Goal: Communication & Community: Answer question/provide support

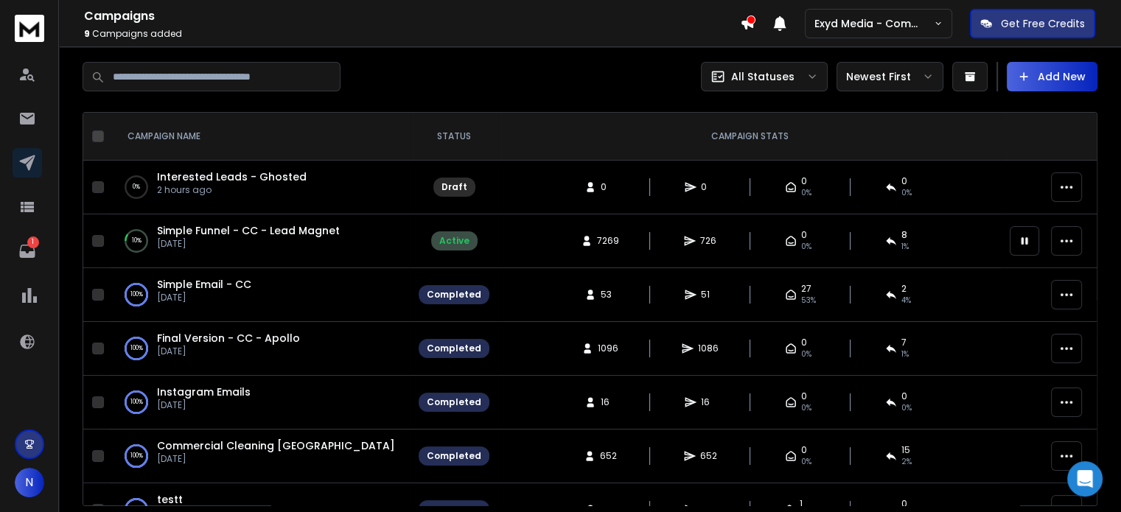
click at [23, 233] on div "1" at bounding box center [30, 211] width 34 height 303
click at [27, 244] on p "1" at bounding box center [33, 243] width 12 height 12
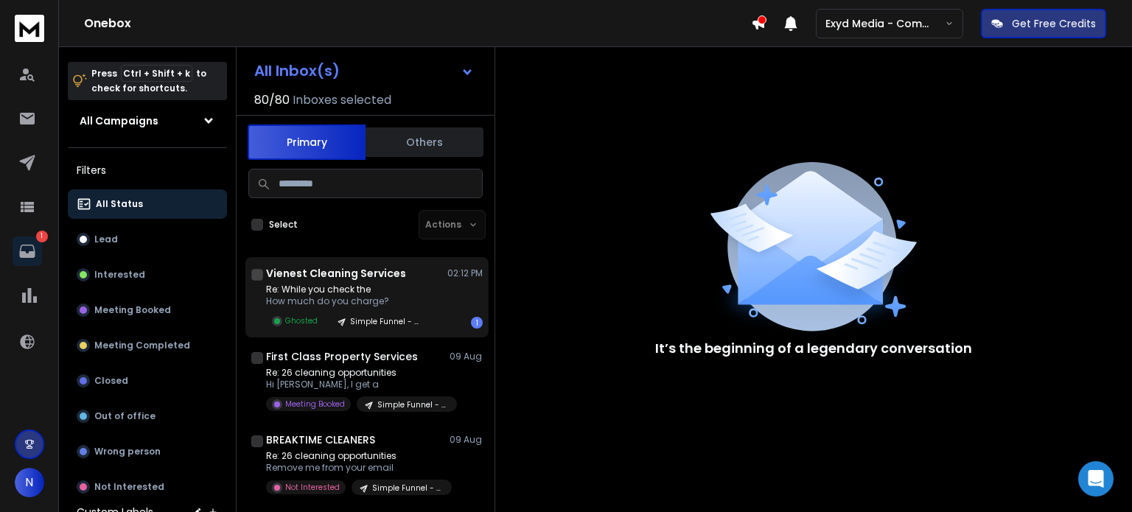
click at [411, 293] on p "Re: While you check the" at bounding box center [348, 290] width 164 height 12
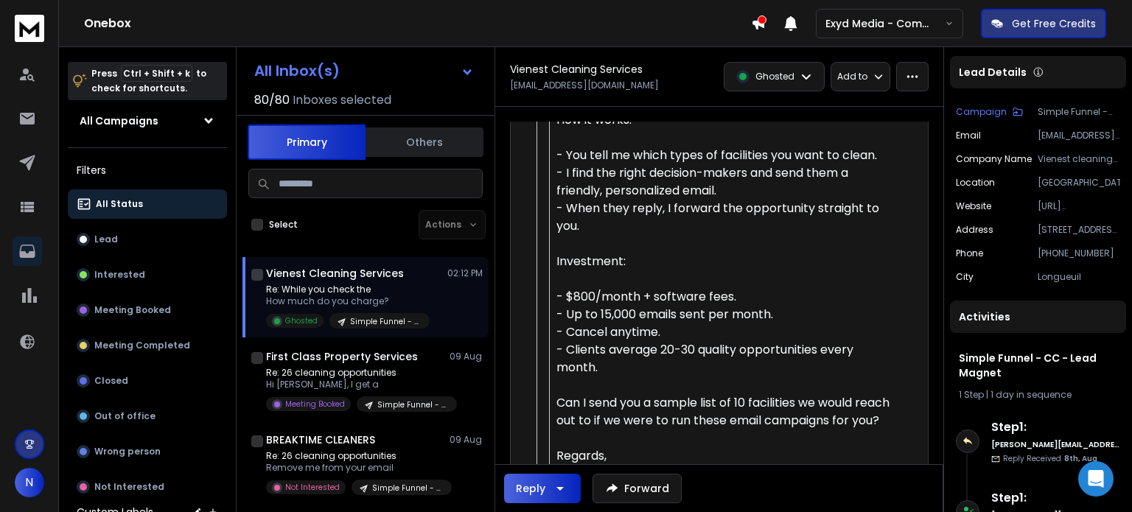
scroll to position [739, 0]
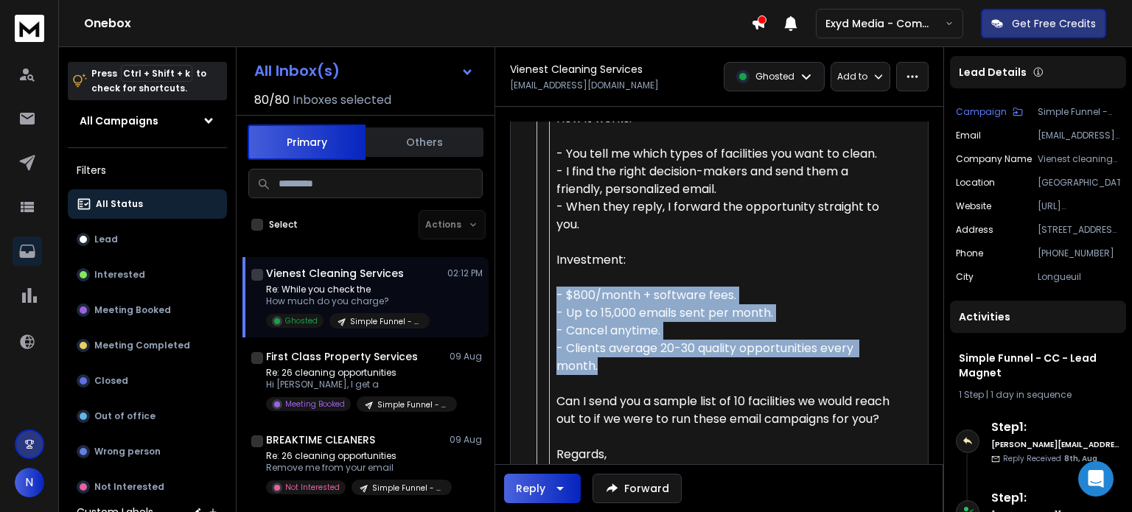
drag, startPoint x: 598, startPoint y: 374, endPoint x: 556, endPoint y: 290, distance: 93.9
click at [557, 290] on div "Hi, I help commercial cleaning businesses with cleaning opportunities. Last mon…" at bounding box center [726, 251] width 339 height 495
copy div "- $800/month + software fees. - Up to 15,000 emails sent per month. - Cancel an…"
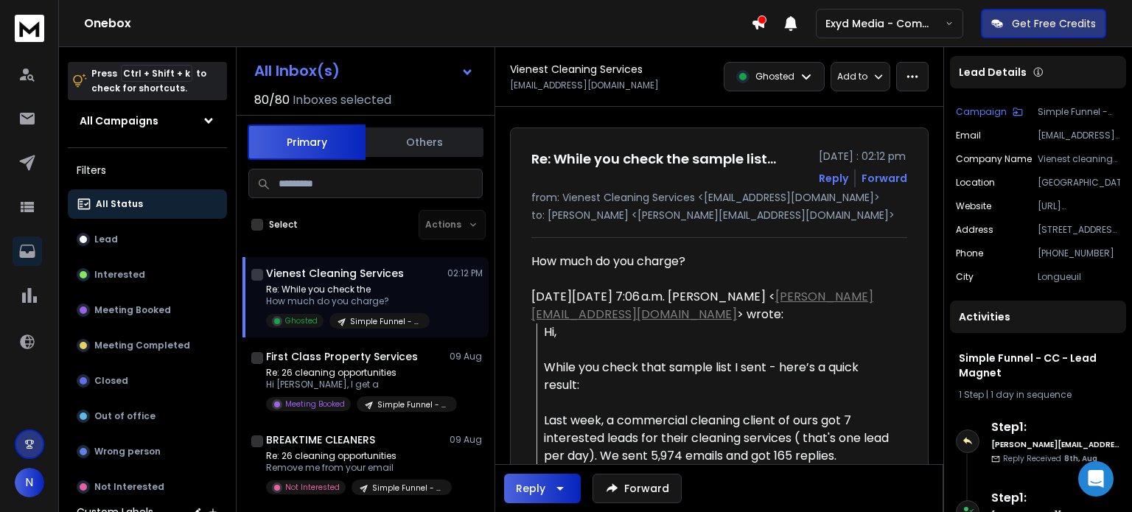
scroll to position [0, 0]
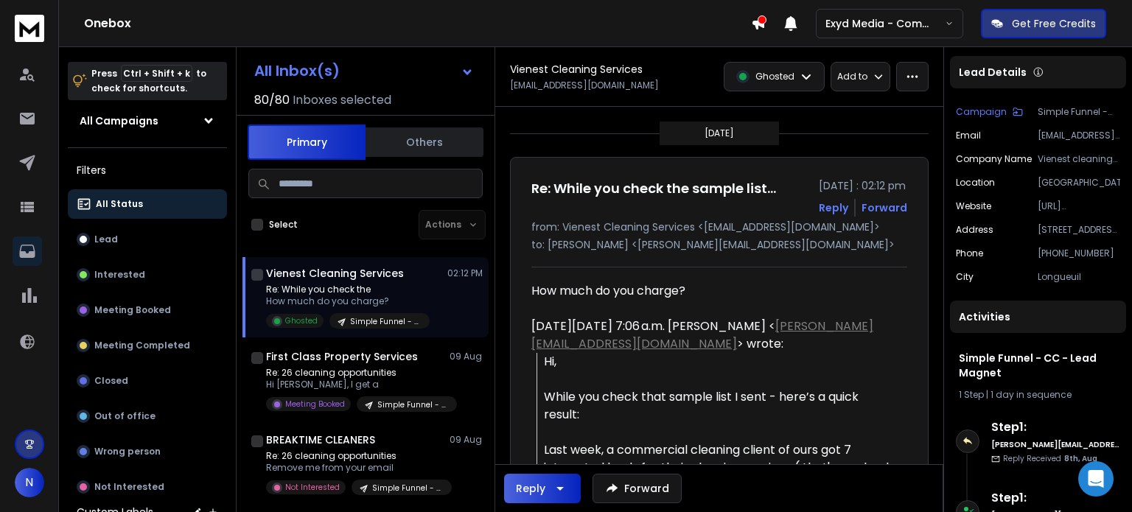
click at [531, 497] on div "Reply" at bounding box center [542, 489] width 53 height 18
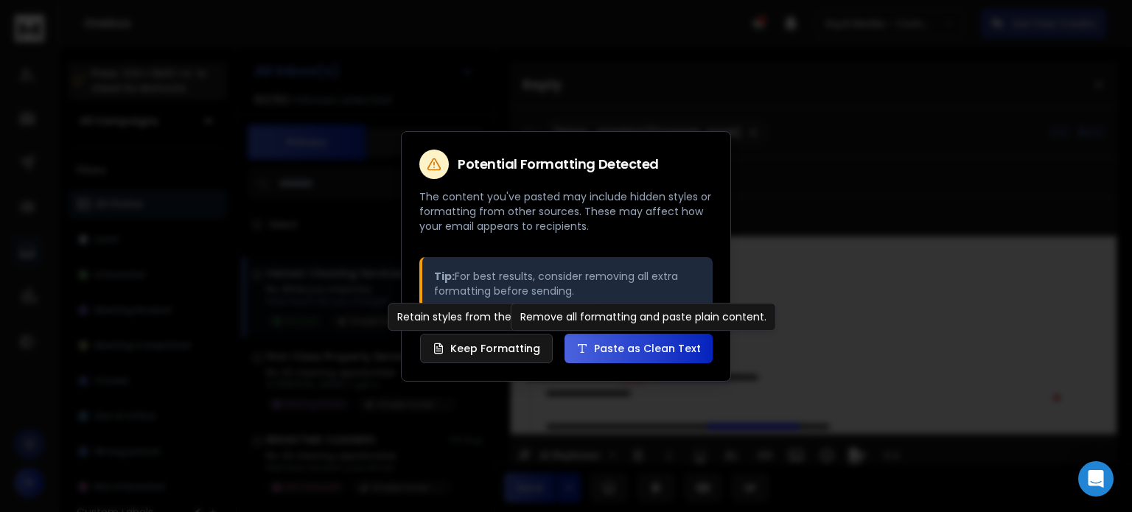
click at [624, 357] on button "Paste as Clean Text" at bounding box center [639, 348] width 148 height 29
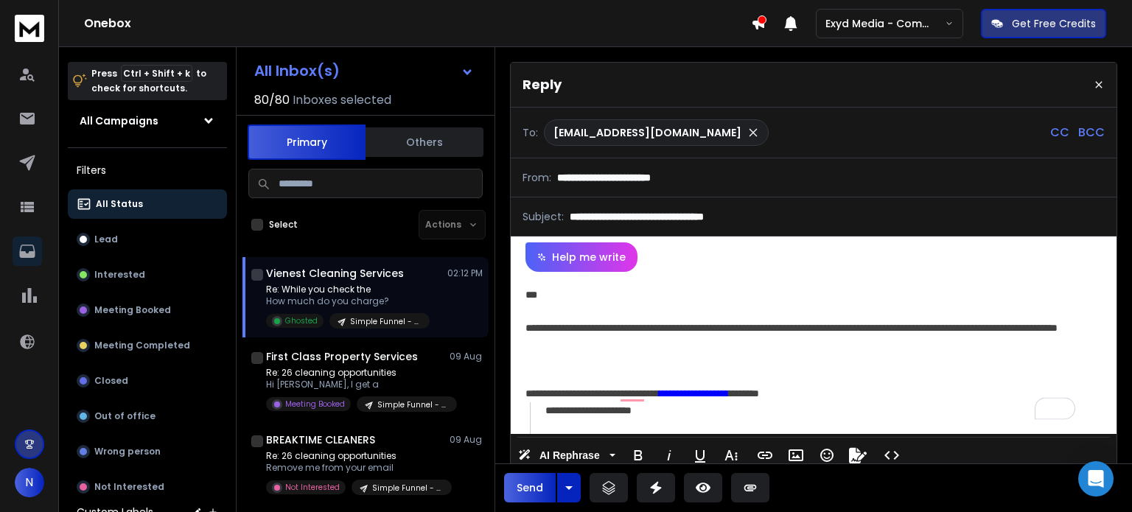
click at [664, 329] on div "**********" at bounding box center [801, 336] width 550 height 33
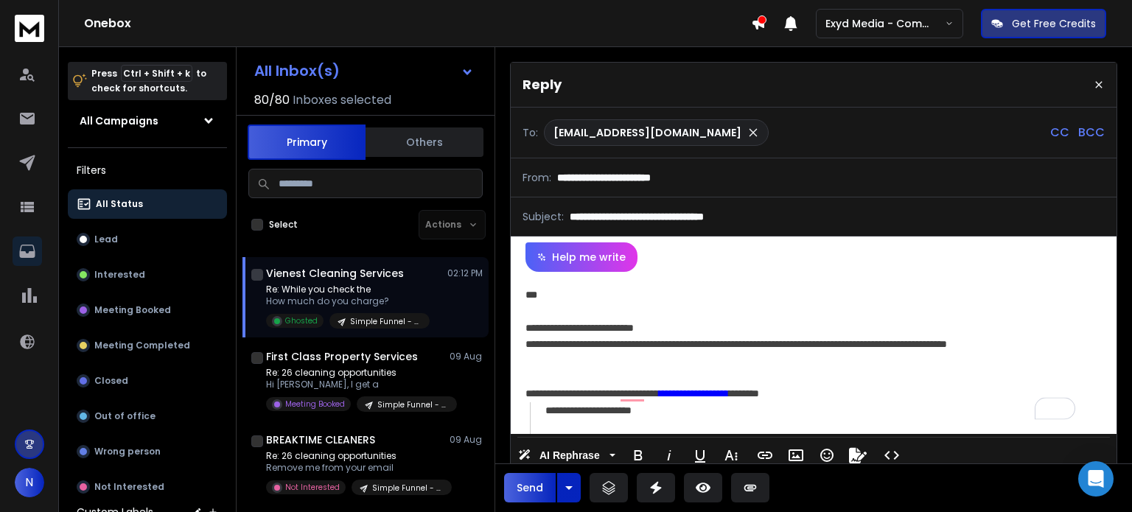
click at [702, 350] on div "**********" at bounding box center [801, 344] width 550 height 16
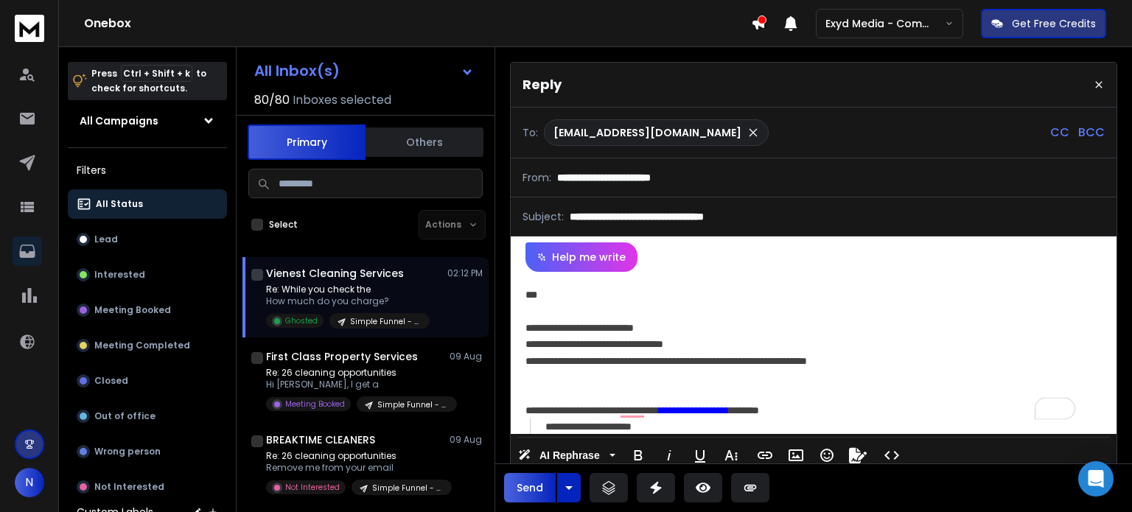
click at [609, 365] on div "**********" at bounding box center [801, 361] width 550 height 16
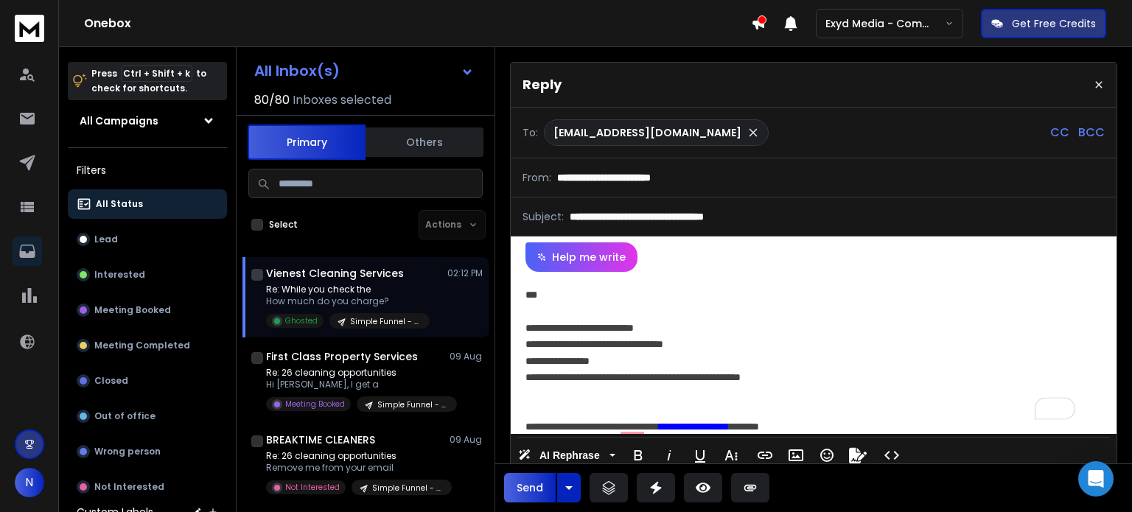
click at [808, 377] on div "**********" at bounding box center [801, 377] width 550 height 16
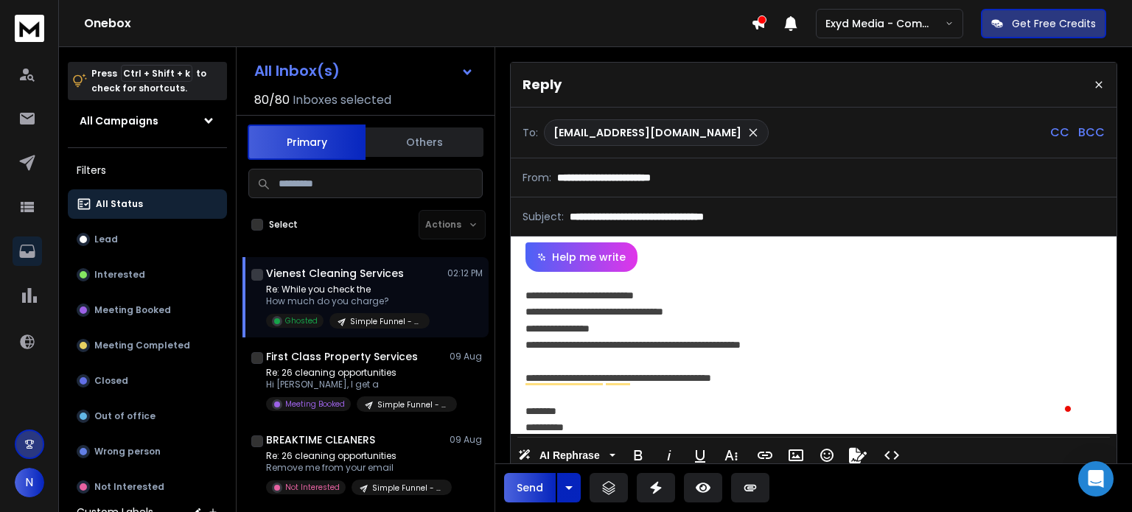
scroll to position [48, 0]
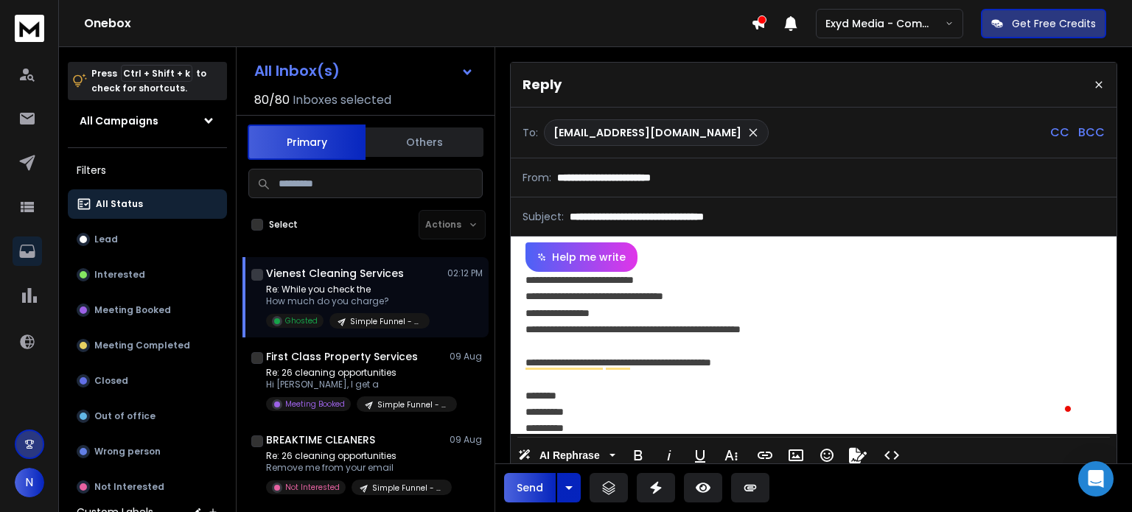
click at [793, 338] on div "To enrich screen reader interactions, please activate Accessibility in Grammarl…" at bounding box center [807, 346] width 562 height 16
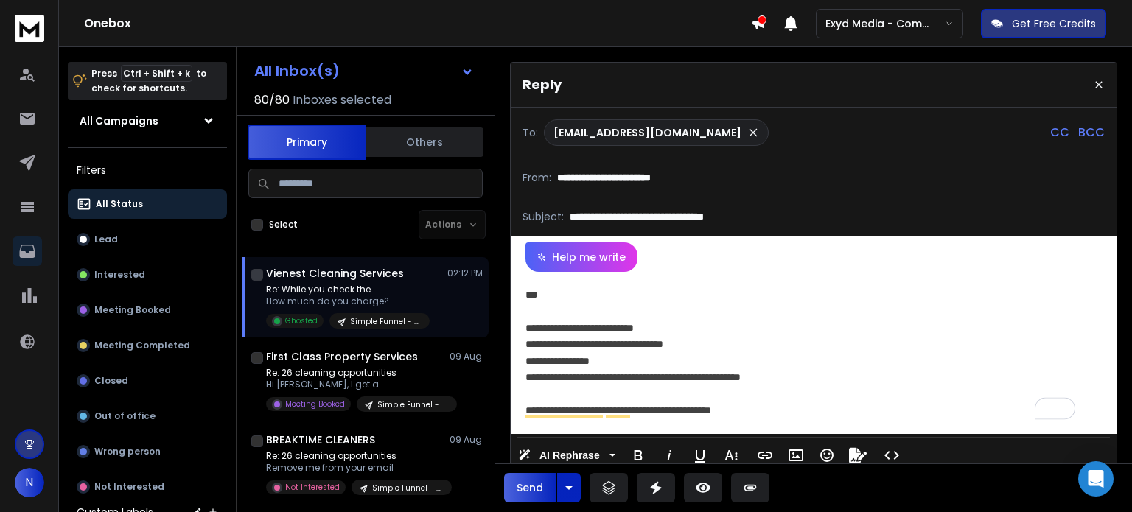
click at [537, 477] on button "Send" at bounding box center [530, 487] width 52 height 29
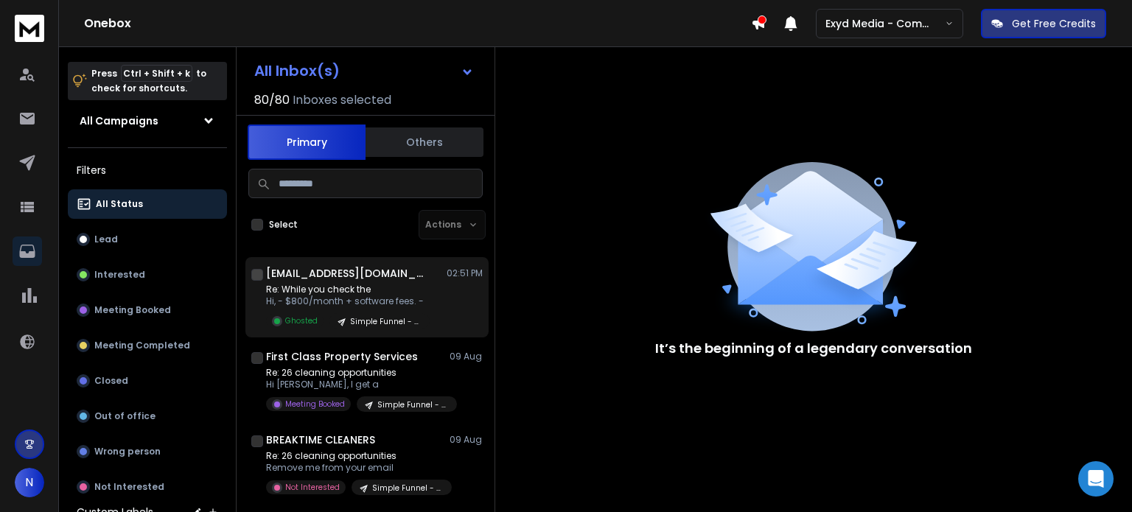
click at [380, 294] on p "Re: While you check the" at bounding box center [348, 290] width 164 height 12
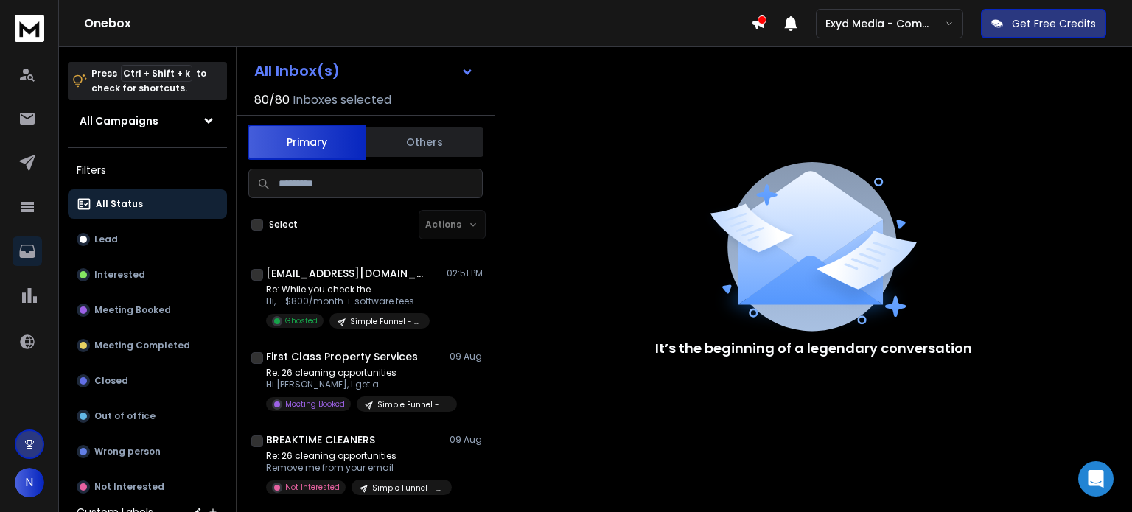
click at [442, 124] on div "All Inbox(s) 80 / 80 Inboxes selected Primary Others Select Actions [EMAIL_ADDR…" at bounding box center [366, 303] width 258 height 512
click at [442, 141] on button "Others" at bounding box center [425, 142] width 118 height 32
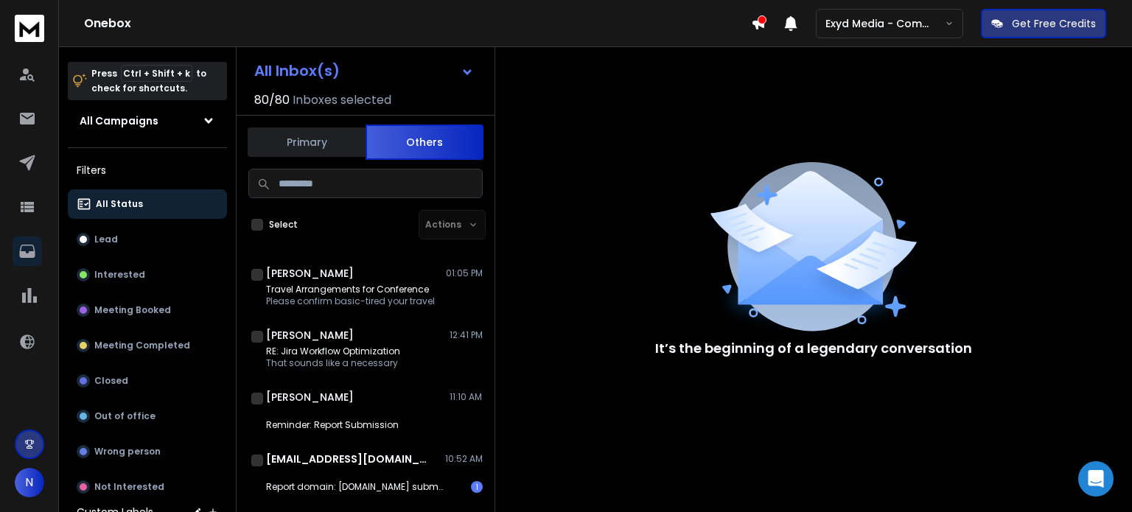
click at [346, 139] on button "Primary" at bounding box center [307, 142] width 118 height 32
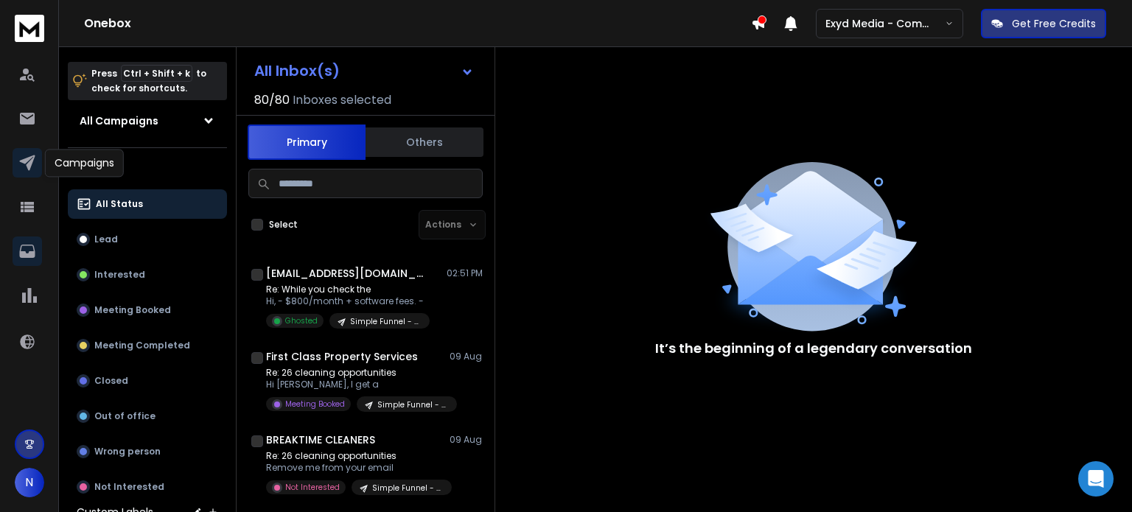
click at [27, 164] on icon at bounding box center [26, 162] width 15 height 15
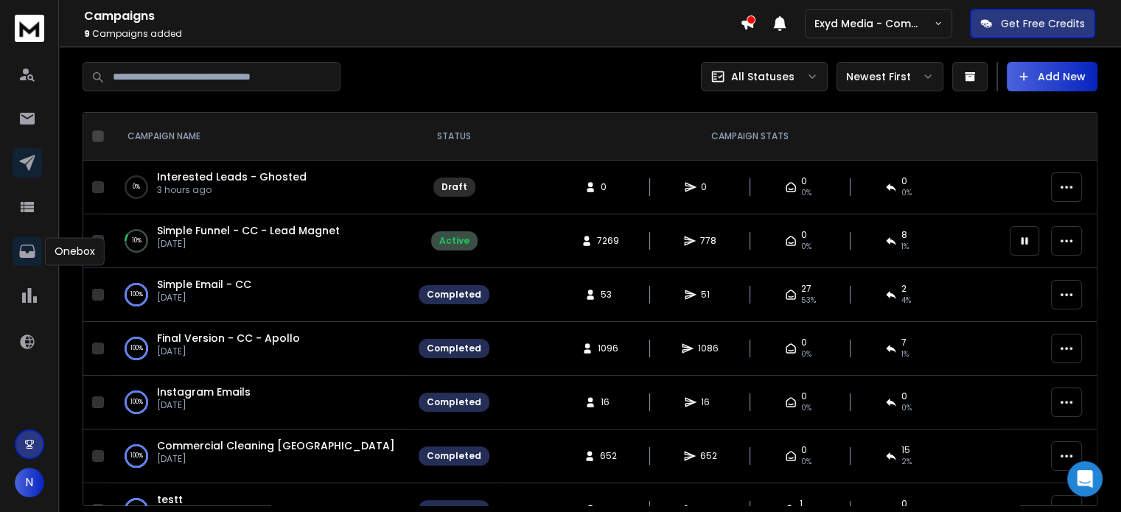
click at [27, 249] on icon at bounding box center [27, 252] width 18 height 18
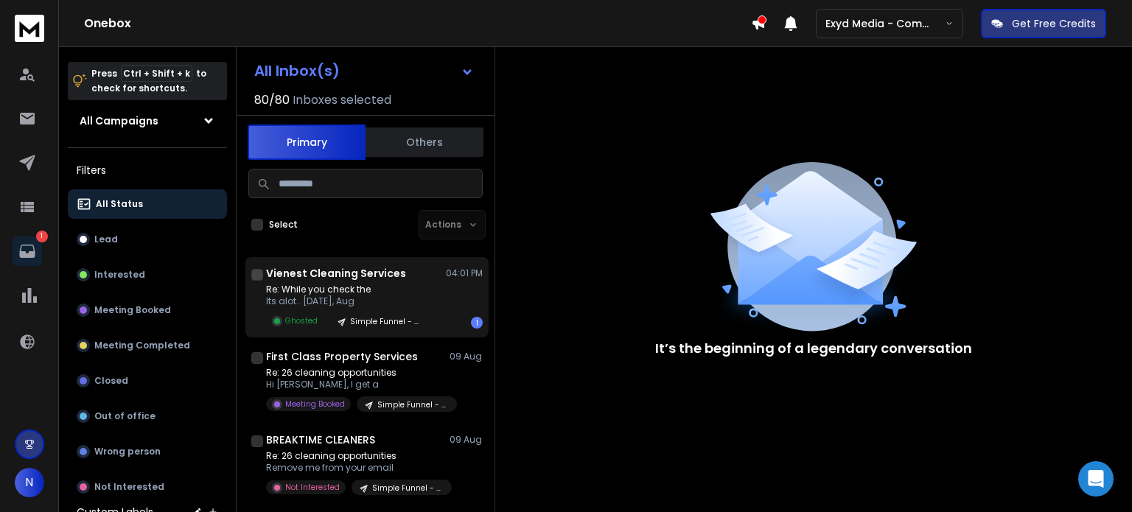
click at [420, 286] on p "Re: While you check the" at bounding box center [348, 290] width 164 height 12
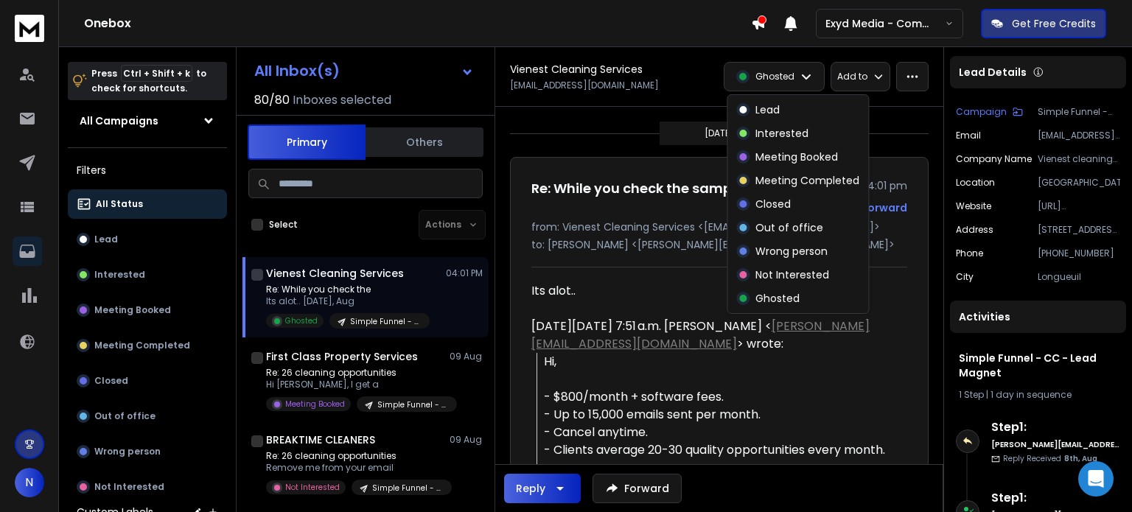
click at [764, 88] on div "Ghosted" at bounding box center [775, 77] width 100 height 28
click at [766, 276] on p "Not Interested" at bounding box center [793, 275] width 74 height 15
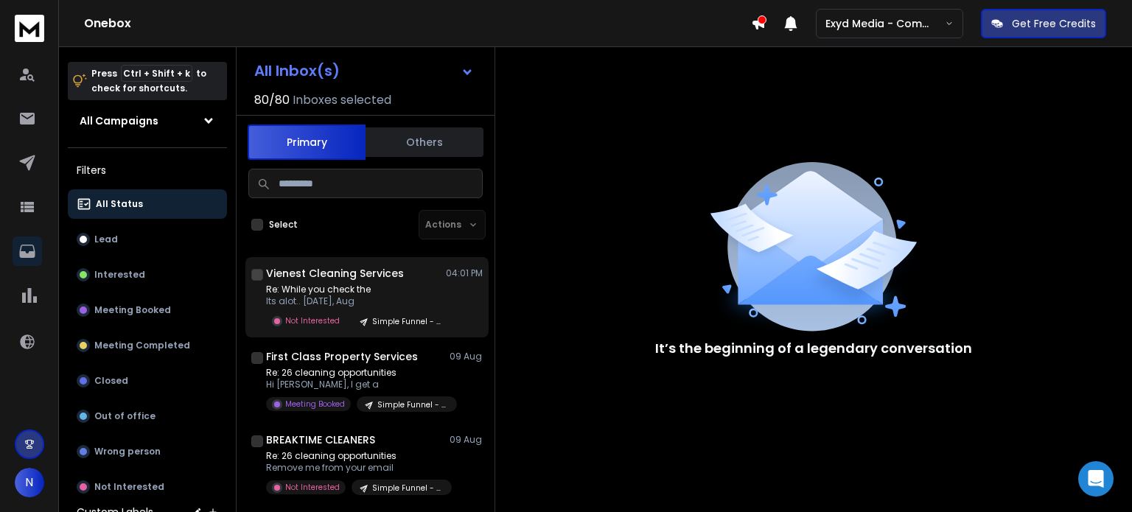
click at [391, 286] on p "Re: While you check the" at bounding box center [354, 290] width 177 height 12
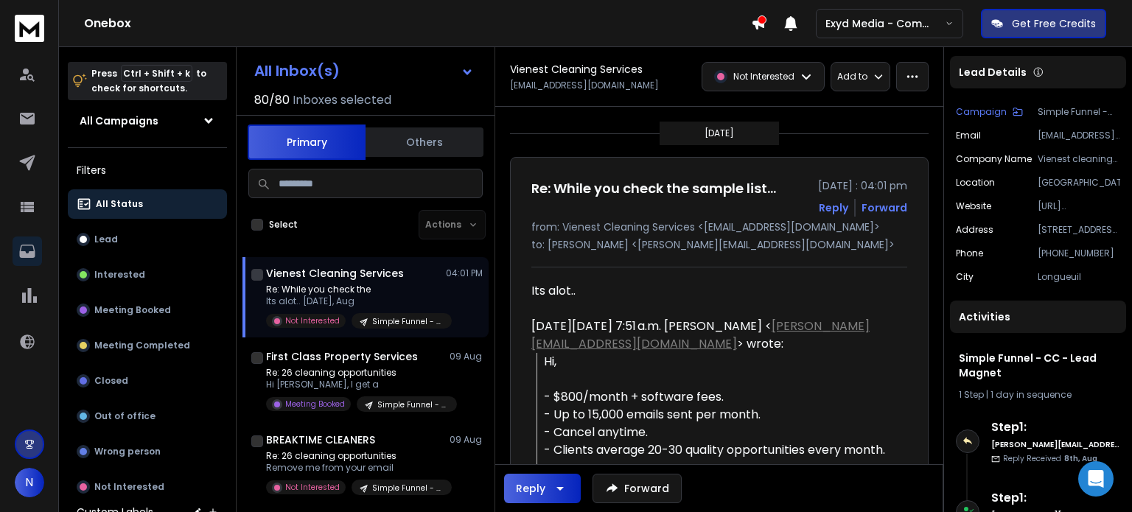
click at [535, 484] on div "Reply" at bounding box center [530, 488] width 29 height 15
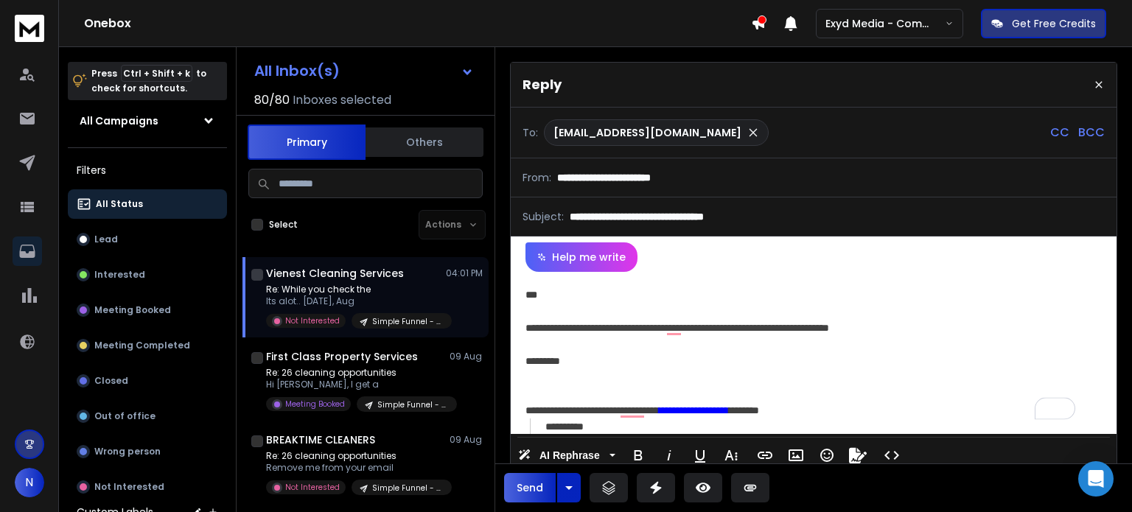
click at [626, 367] on div "*********" at bounding box center [801, 361] width 550 height 16
click at [655, 353] on div "**********" at bounding box center [801, 361] width 550 height 16
click at [543, 475] on button "Send" at bounding box center [530, 487] width 52 height 29
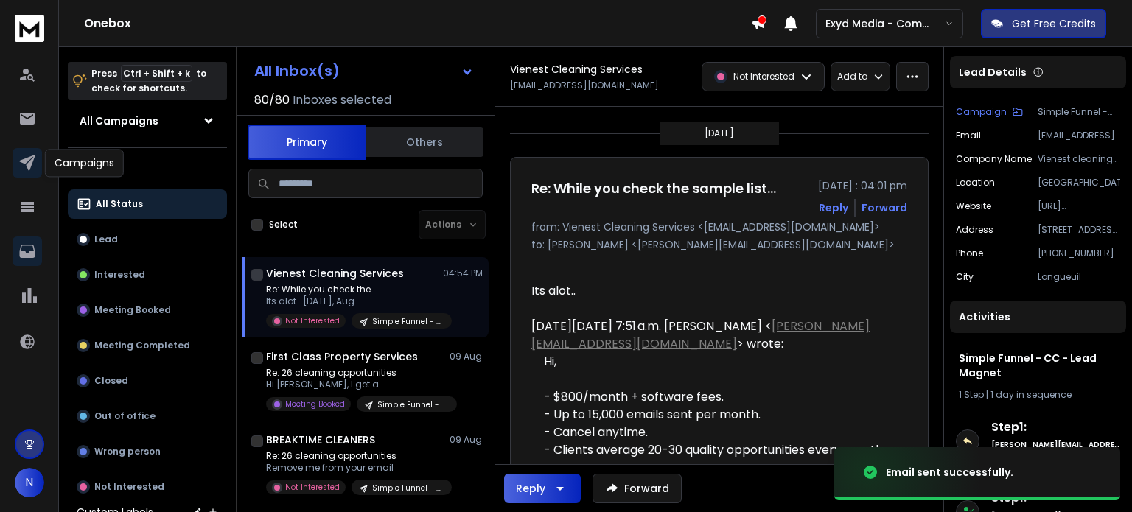
click at [23, 153] on link at bounding box center [27, 162] width 29 height 29
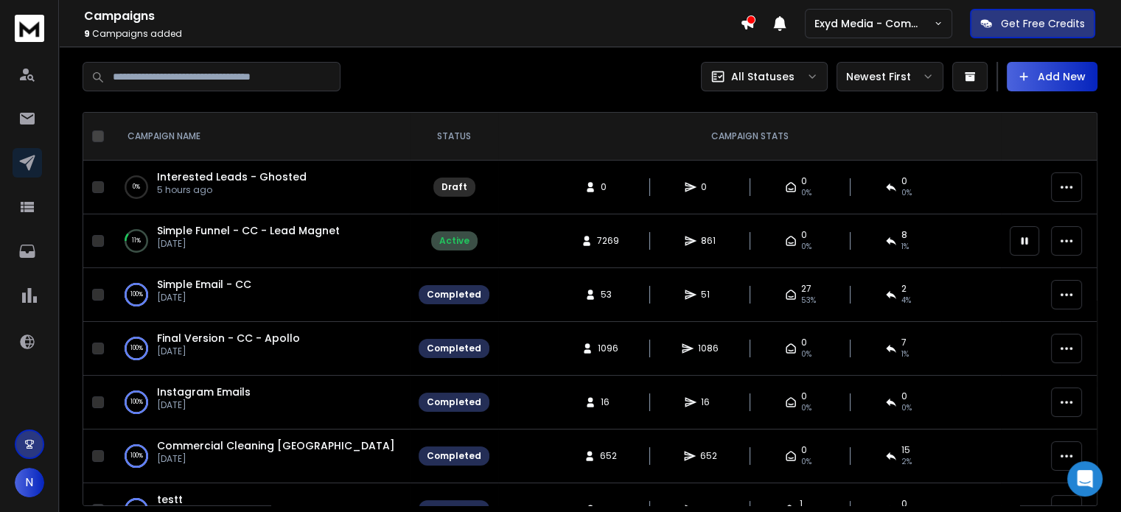
click at [430, 63] on div at bounding box center [337, 76] width 508 height 29
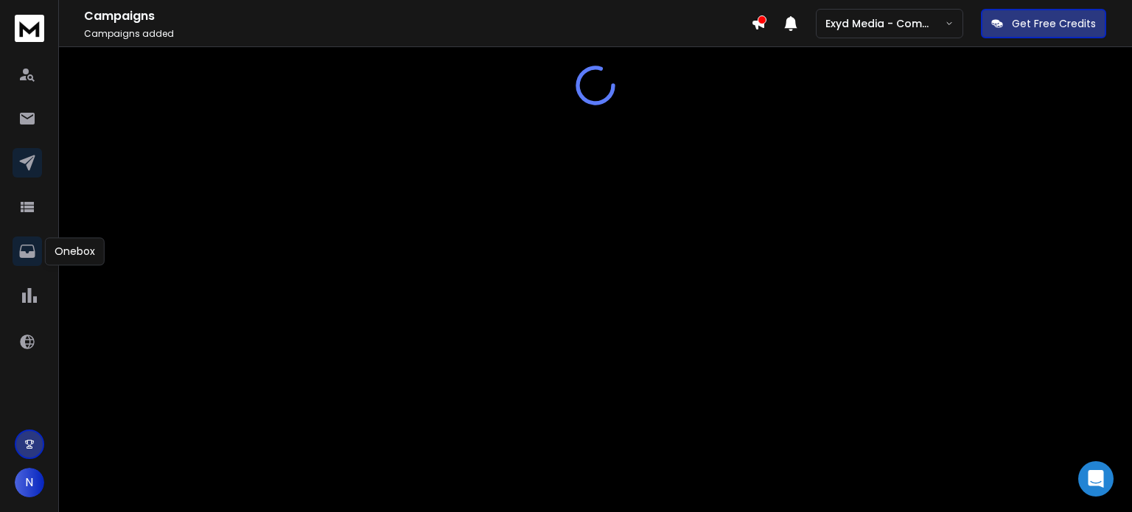
click at [31, 258] on icon at bounding box center [27, 252] width 18 height 18
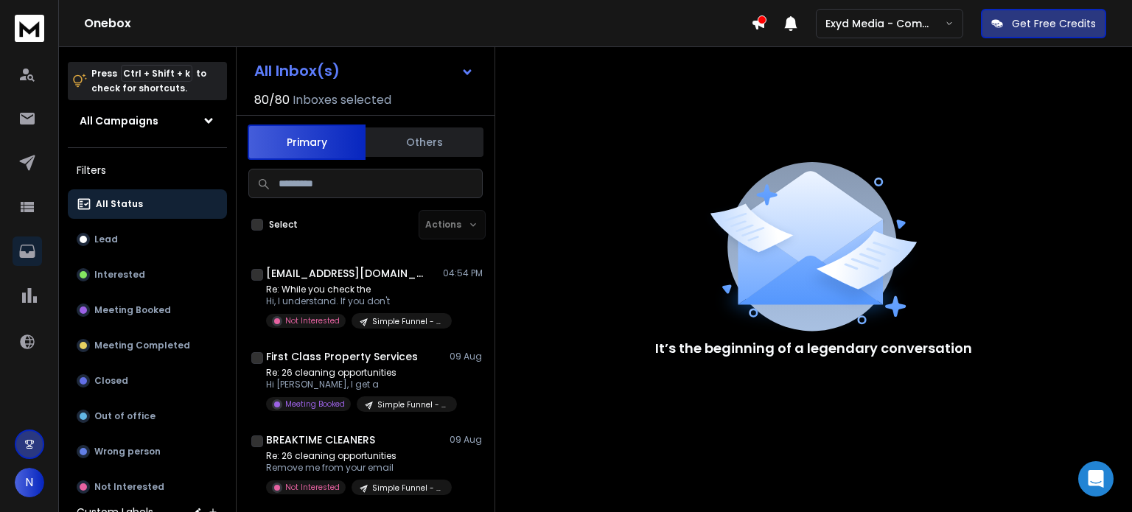
click at [458, 130] on button "Others" at bounding box center [425, 142] width 118 height 32
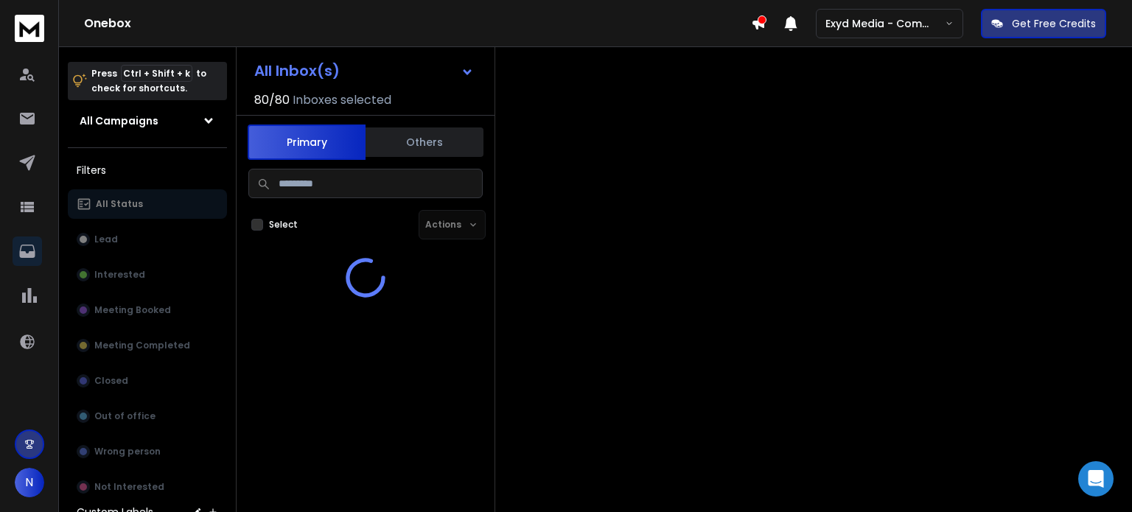
click at [298, 139] on button "Primary" at bounding box center [307, 142] width 118 height 35
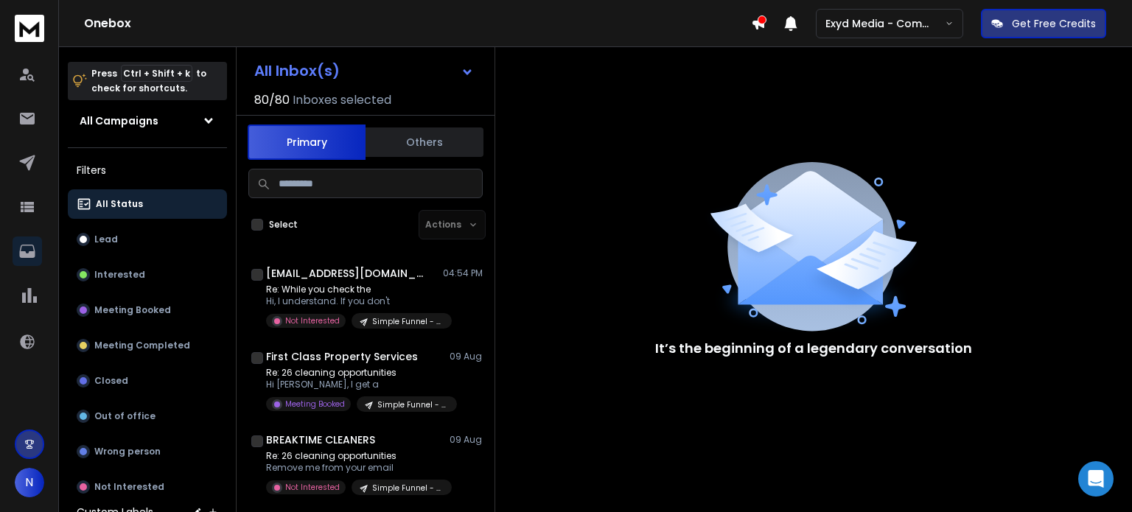
click at [522, 196] on div "It’s the beginning of a legendary conversation" at bounding box center [813, 265] width 637 height 436
